Goal: Communication & Community: Answer question/provide support

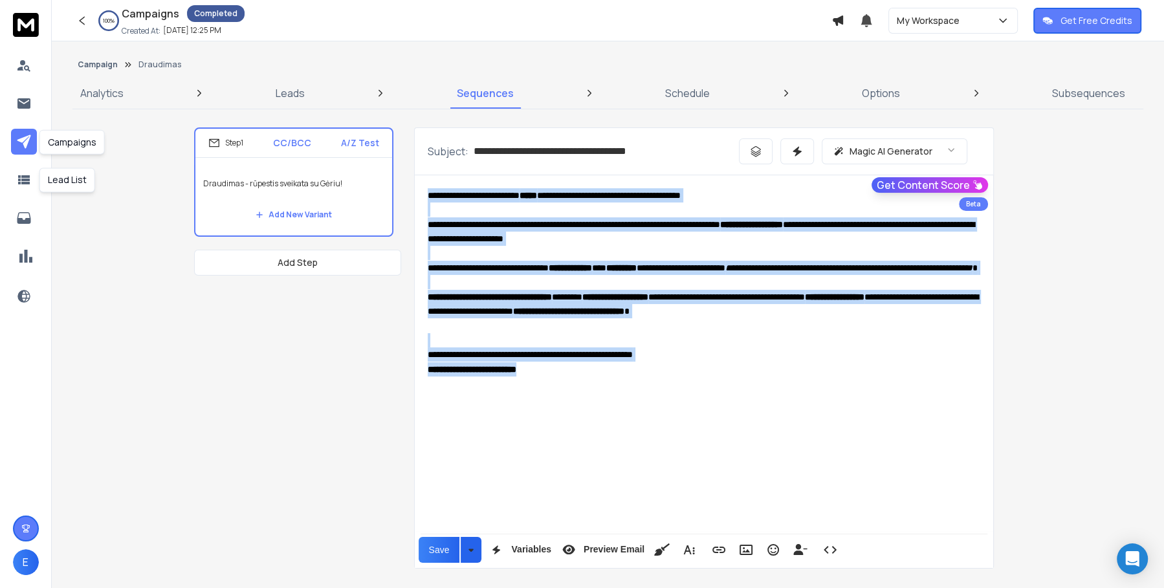
click at [22, 139] on icon at bounding box center [24, 142] width 14 height 14
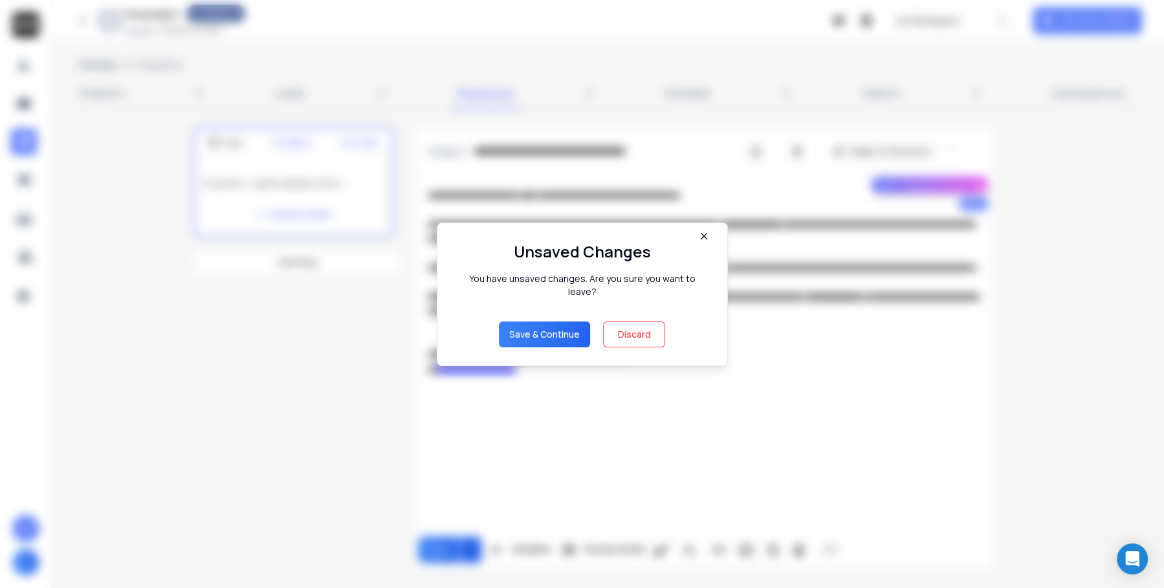
click at [706, 249] on div "Unsaved Changes You have unsaved changes. Are you sure you want to leave? Save …" at bounding box center [583, 294] width 254 height 106
click at [704, 239] on icon at bounding box center [703, 235] width 7 height 7
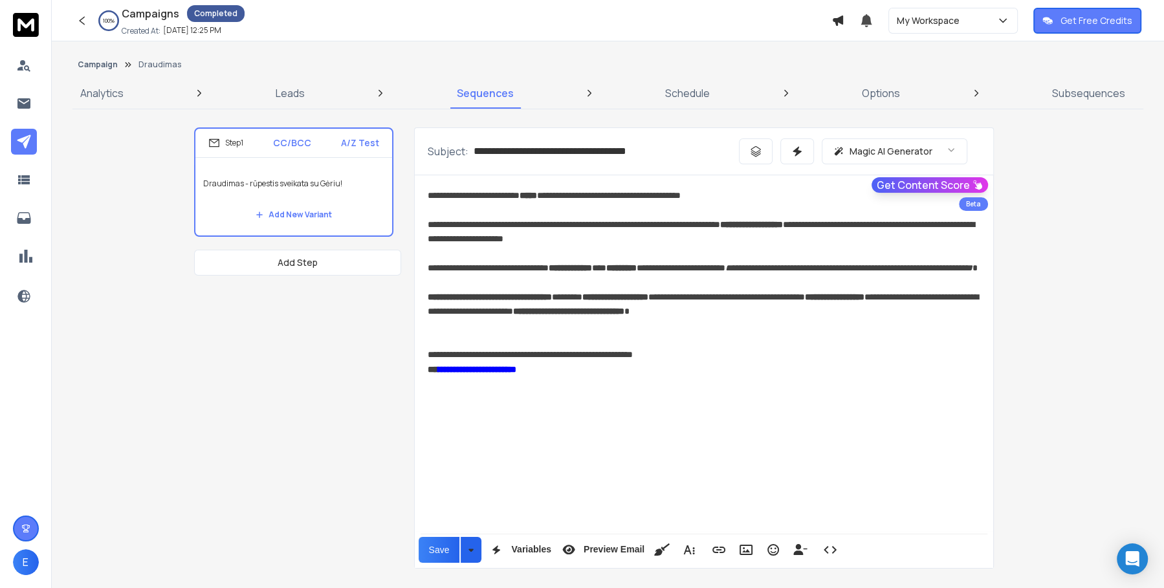
click at [424, 562] on div "Save Save Save as Template Variables Insert Variable Preview Email Preview Emai…" at bounding box center [560, 550] width 286 height 31
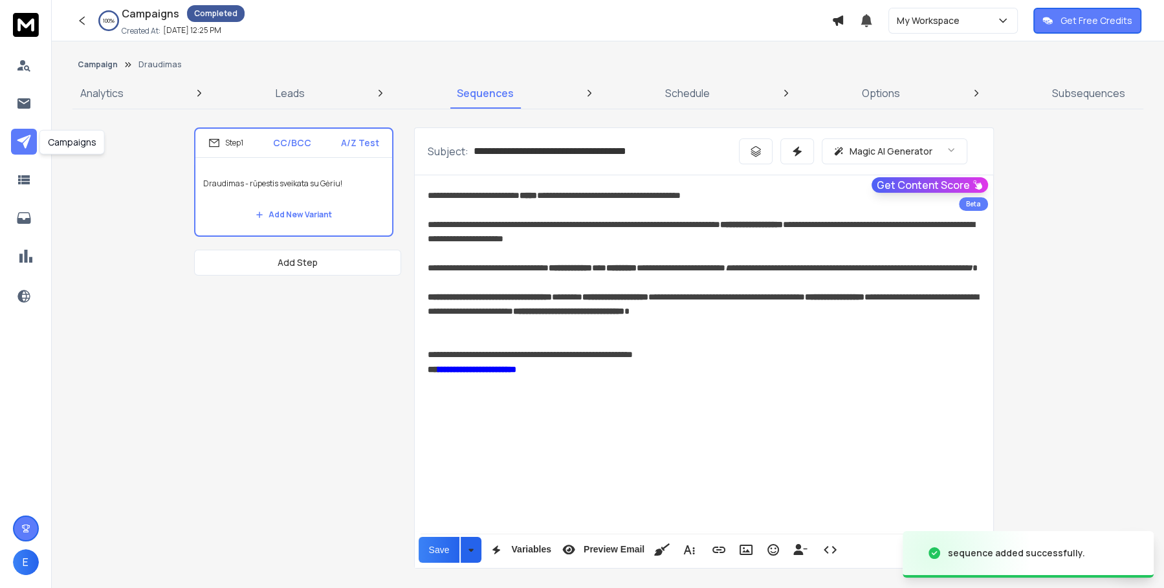
click at [35, 146] on link at bounding box center [24, 142] width 26 height 26
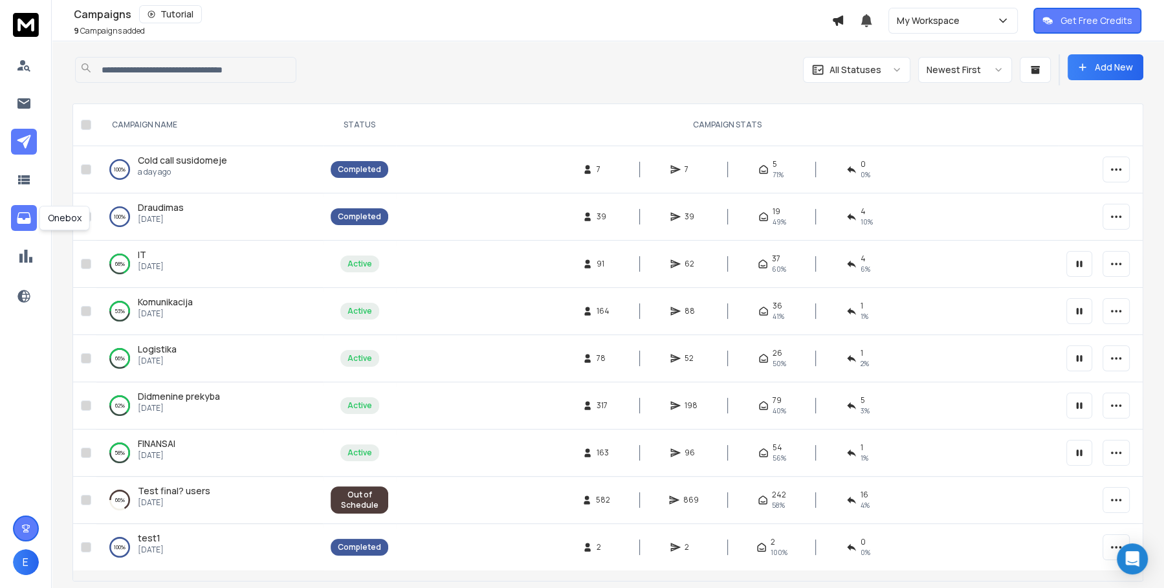
click at [17, 219] on icon at bounding box center [24, 218] width 14 height 12
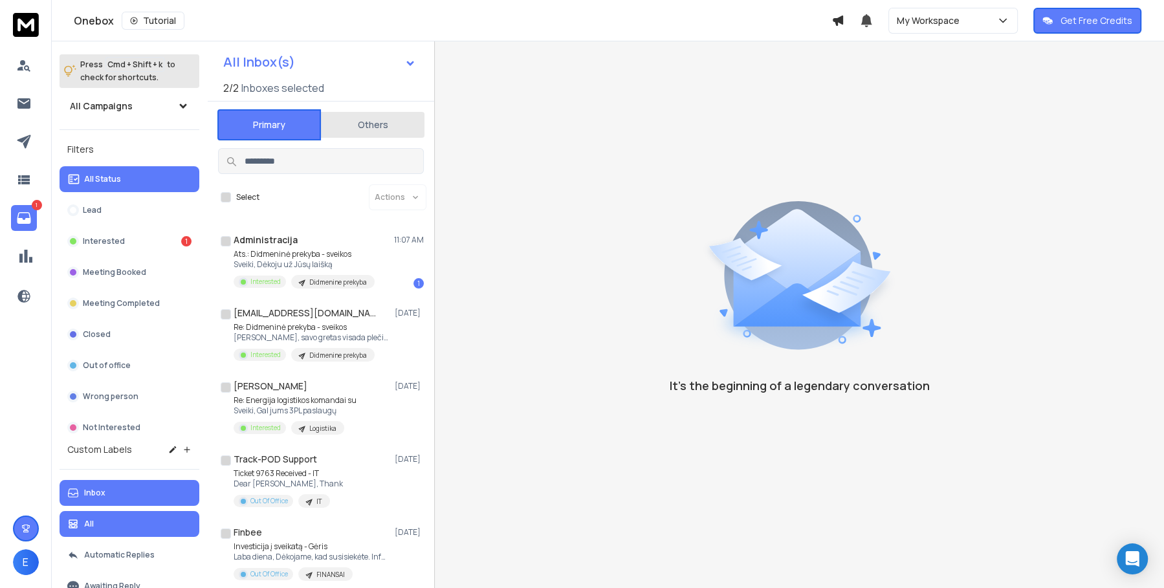
click at [136, 518] on button "All" at bounding box center [130, 524] width 140 height 26
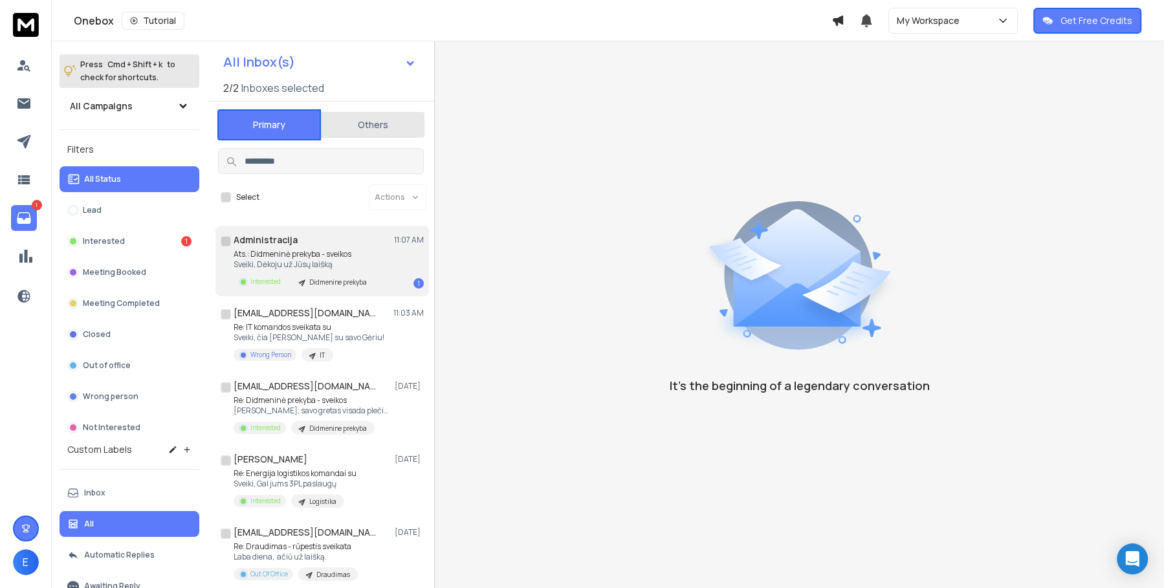
click at [393, 246] on div "Administracija 11:07 AM" at bounding box center [329, 240] width 190 height 13
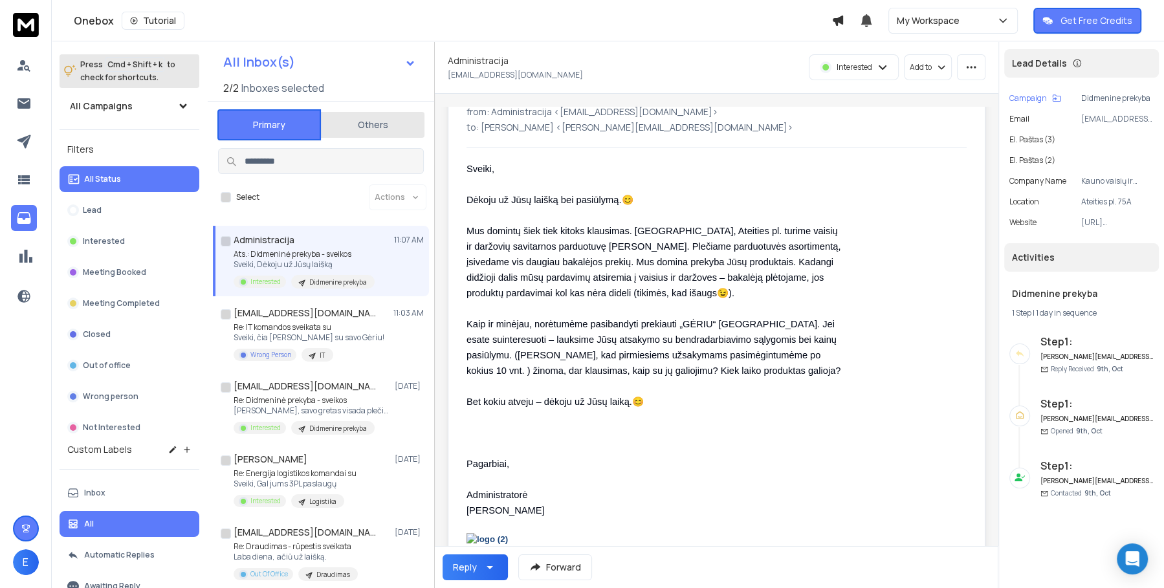
scroll to position [89, 0]
drag, startPoint x: 719, startPoint y: 323, endPoint x: 759, endPoint y: 323, distance: 40.1
click at [759, 323] on span "Kaip ir minėjau, norėtumėme pasibandyti prekiauti „GĖRIU“ [GEOGRAPHIC_DATA]. Je…" at bounding box center [654, 346] width 374 height 57
copy span "[GEOGRAPHIC_DATA]"
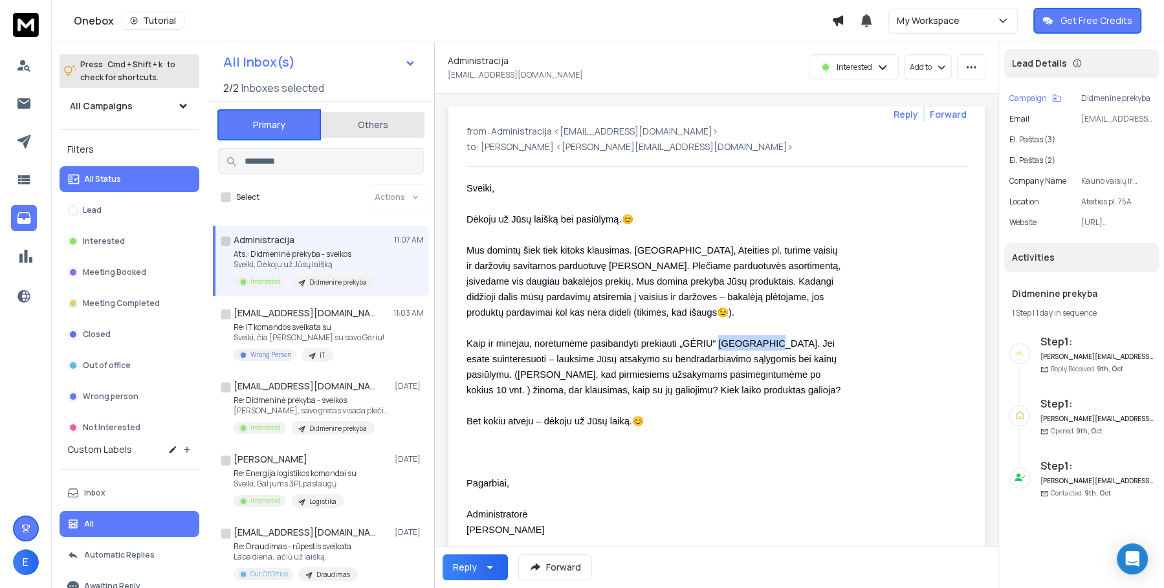
scroll to position [63, 0]
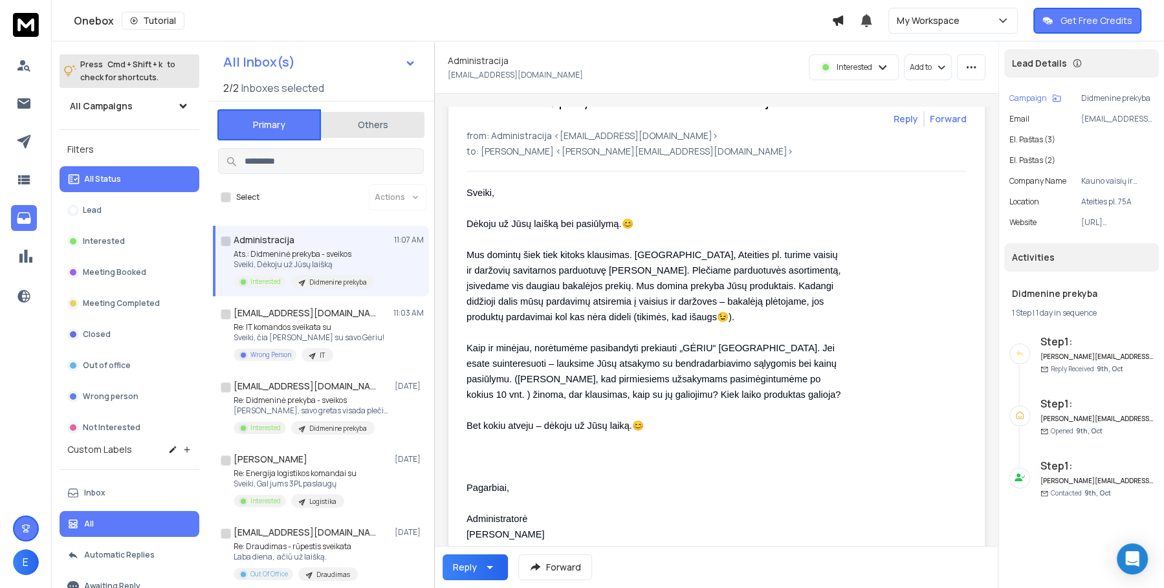
click at [645, 360] on span "Kaip ir minėjau, norėtumėme pasibandyti prekiauti „GĖRIU“ [GEOGRAPHIC_DATA]. Je…" at bounding box center [654, 371] width 374 height 57
click at [458, 568] on div "Reply" at bounding box center [465, 567] width 24 height 13
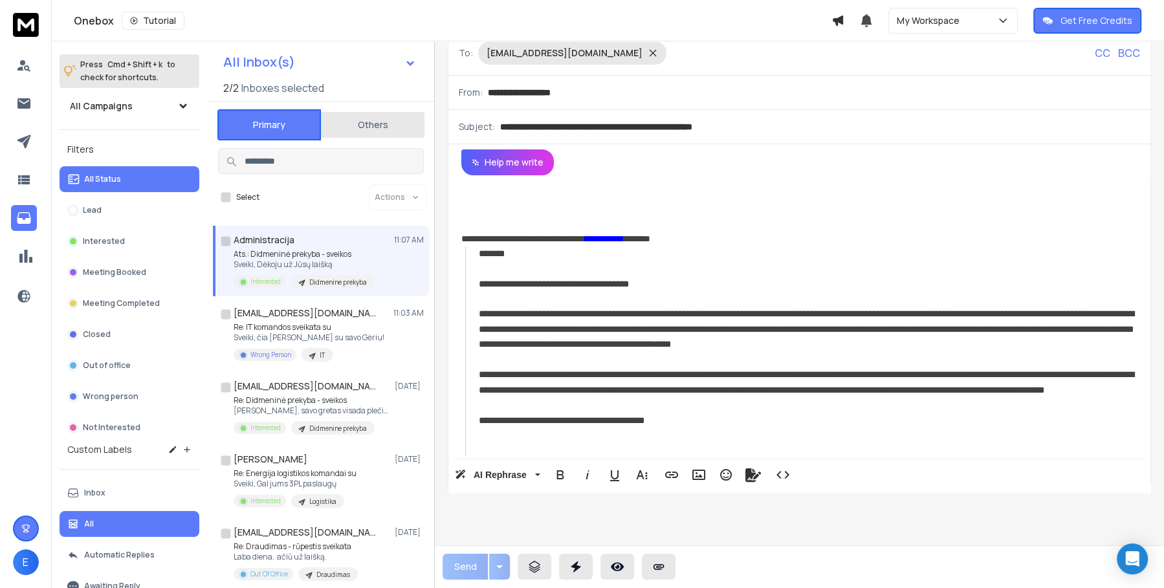
scroll to position [0, 0]
